Goal: Task Accomplishment & Management: Use online tool/utility

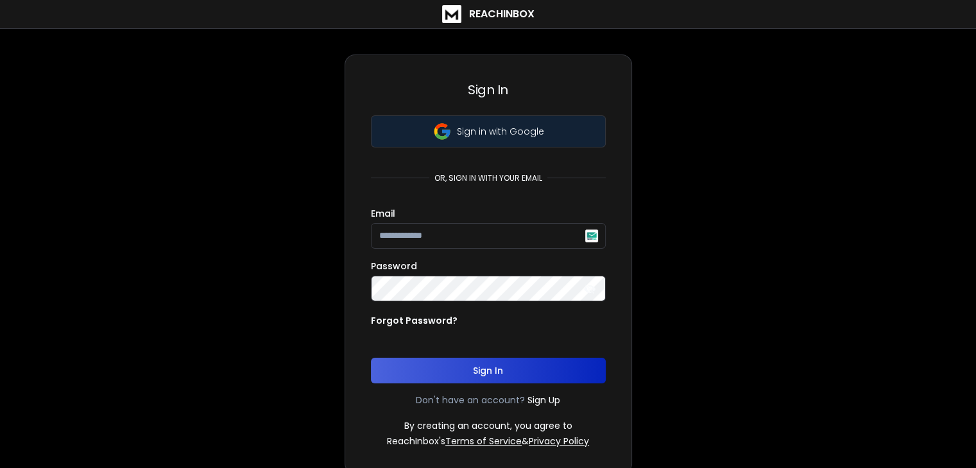
click at [423, 127] on button "Sign in with Google" at bounding box center [488, 131] width 235 height 32
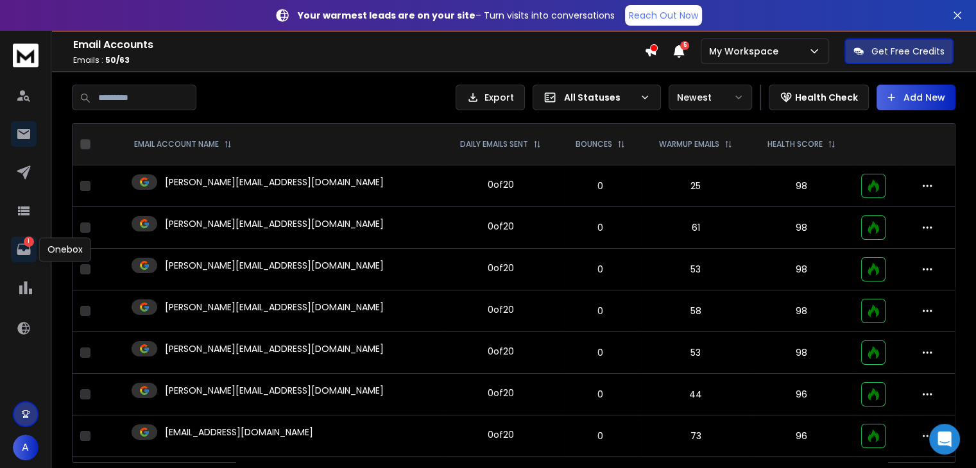
click at [16, 246] on icon at bounding box center [23, 249] width 15 height 15
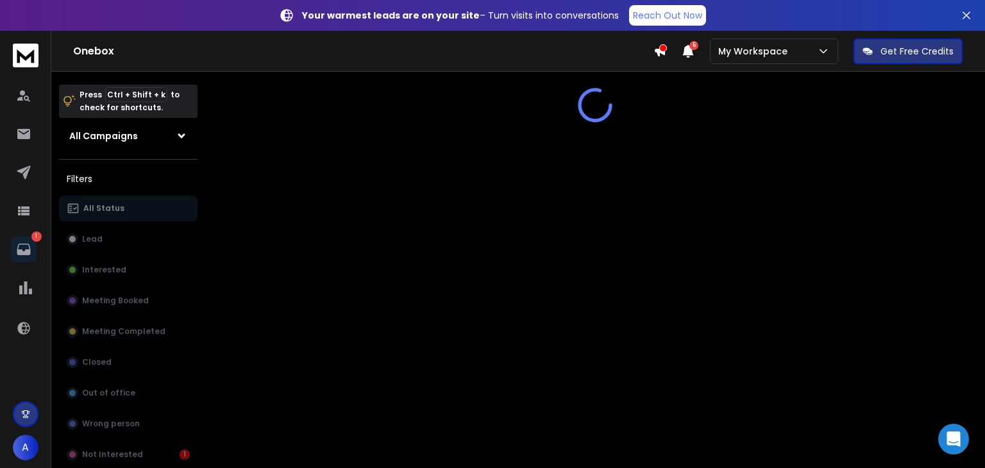
click at [153, 443] on button "Not Interested 1" at bounding box center [128, 455] width 139 height 26
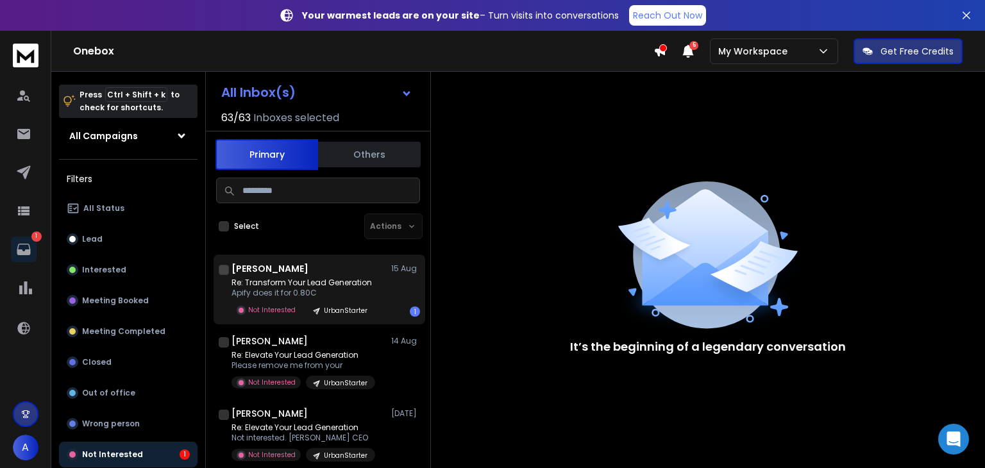
click at [315, 262] on div "[PERSON_NAME] [DATE] Re: Transform Your Lead Generation Apify does it for 0.80C…" at bounding box center [320, 290] width 212 height 70
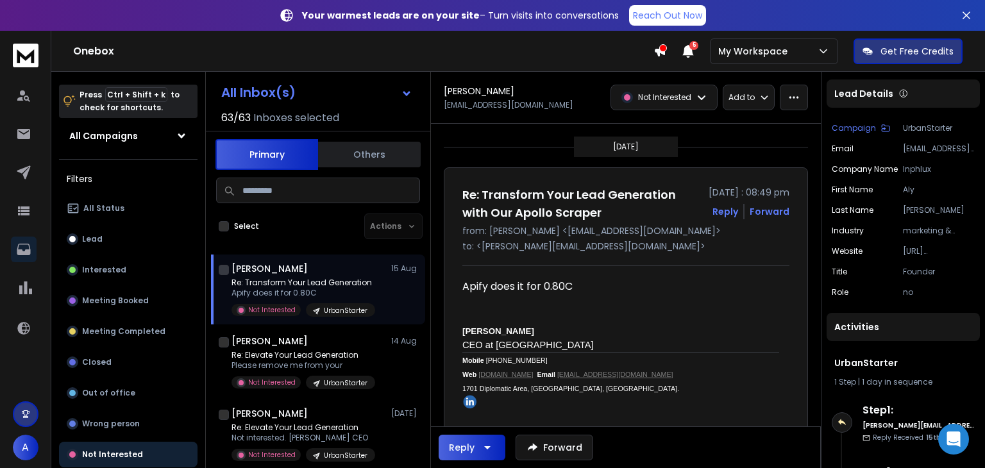
click at [570, 294] on div "Apify does it for 0.80C" at bounding box center [620, 286] width 317 height 15
click at [571, 294] on div "Apify does it for 0.80C" at bounding box center [620, 286] width 317 height 15
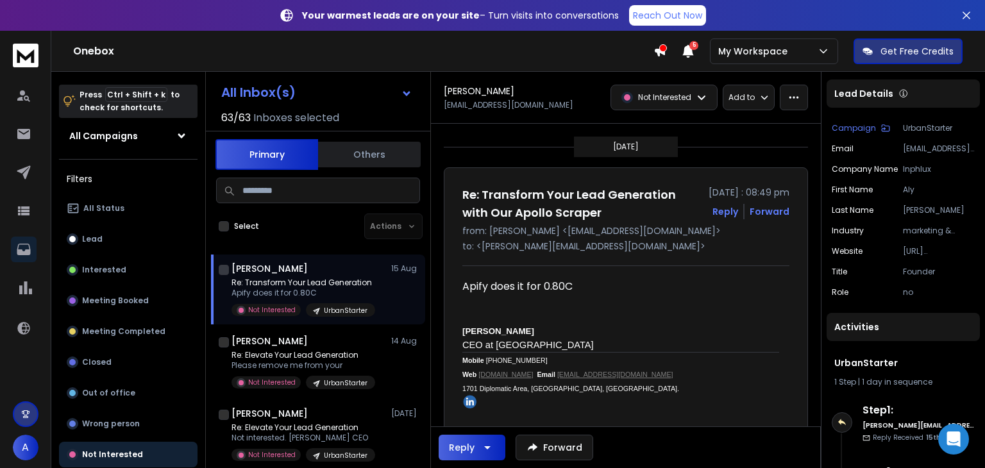
click at [571, 294] on div "Apify does it for 0.80C" at bounding box center [620, 286] width 317 height 15
drag, startPoint x: 530, startPoint y: 382, endPoint x: 486, endPoint y: 378, distance: 44.4
click at [486, 367] on p "Mobile [PHONE_NUMBER]" at bounding box center [620, 360] width 317 height 14
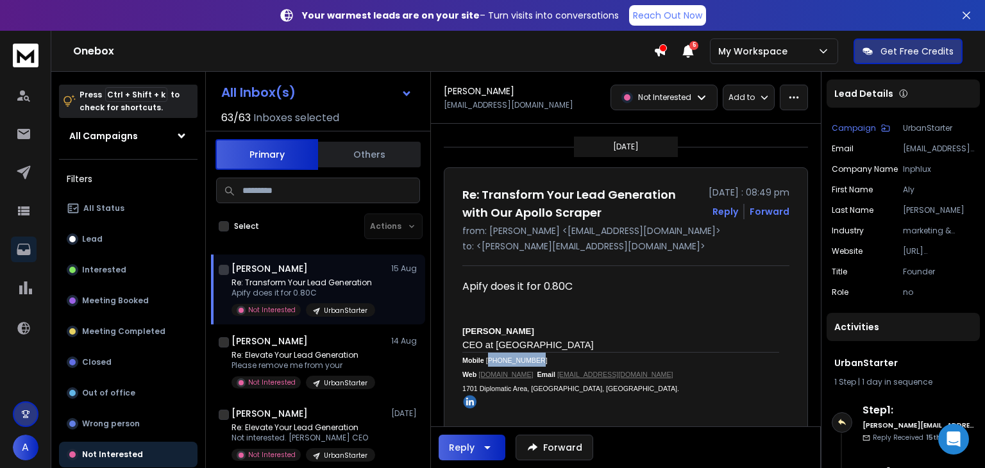
copy span "973 36188218"
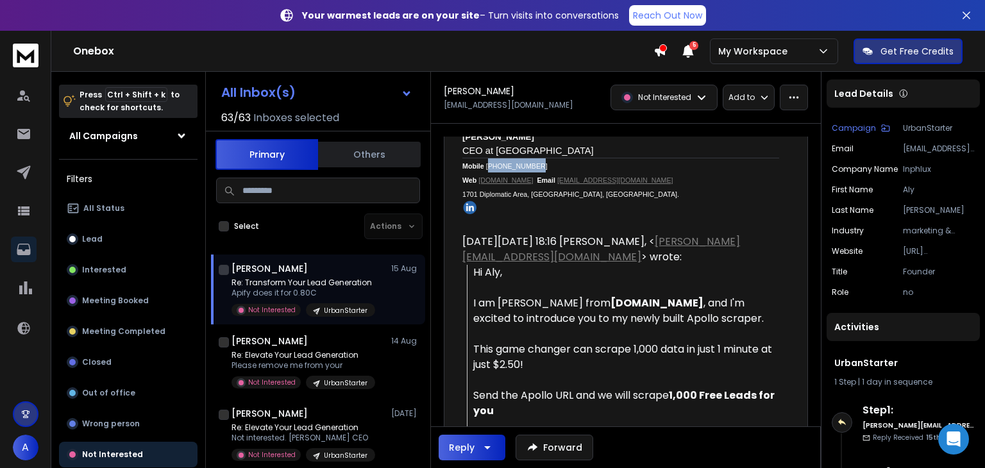
scroll to position [194, 0]
click at [513, 185] on link "[DOMAIN_NAME]" at bounding box center [505, 181] width 55 height 8
click at [16, 137] on icon at bounding box center [23, 133] width 15 height 15
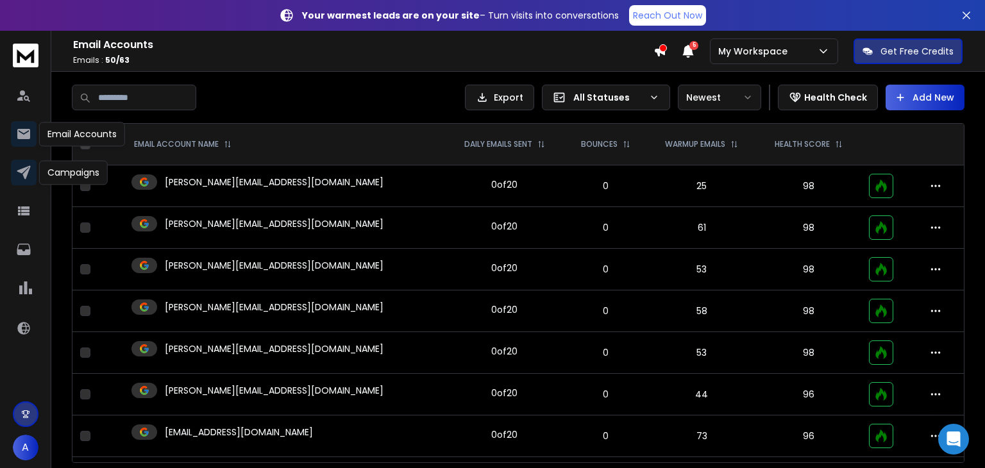
click at [21, 167] on icon at bounding box center [23, 172] width 15 height 15
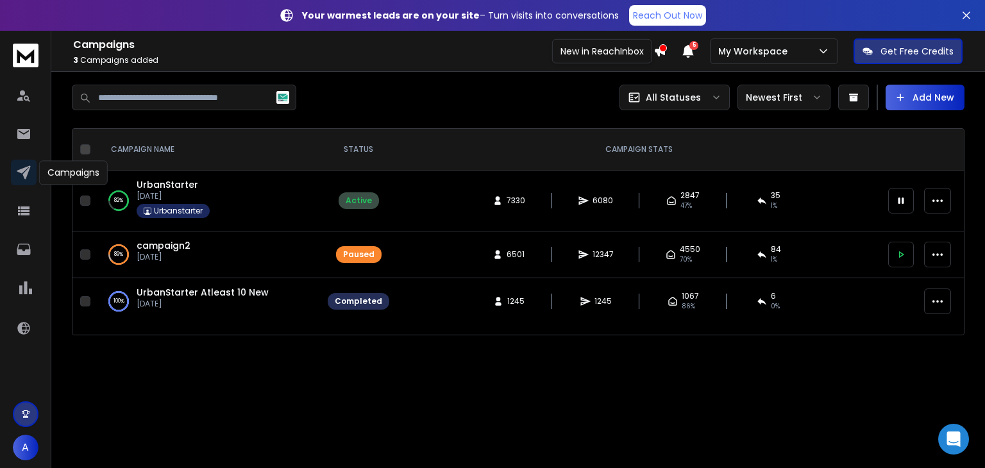
click at [664, 59] on div "5 My Workspace Get Free Credits" at bounding box center [808, 51] width 309 height 26
click at [663, 55] on icon at bounding box center [660, 51] width 13 height 13
